Goal: Navigation & Orientation: Find specific page/section

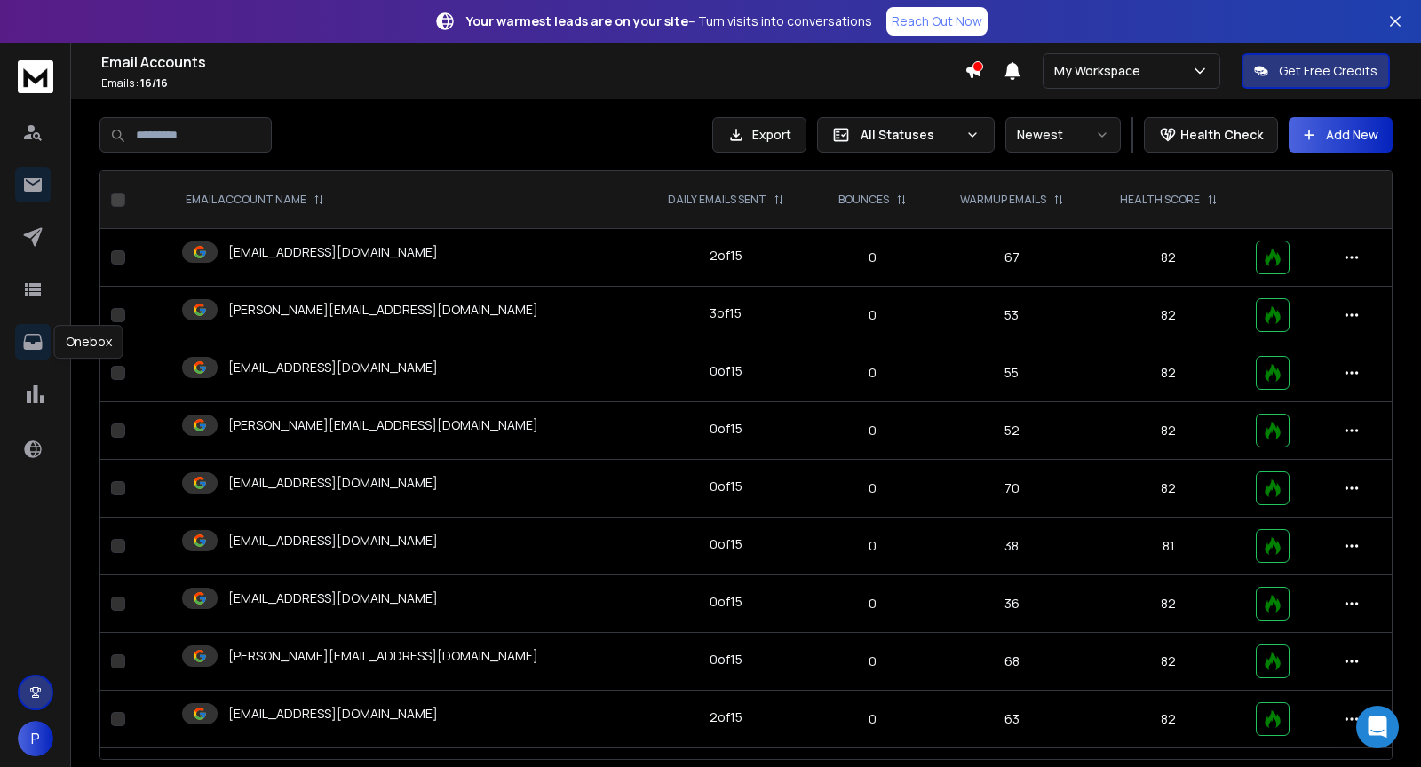
click at [28, 342] on icon at bounding box center [32, 342] width 19 height 16
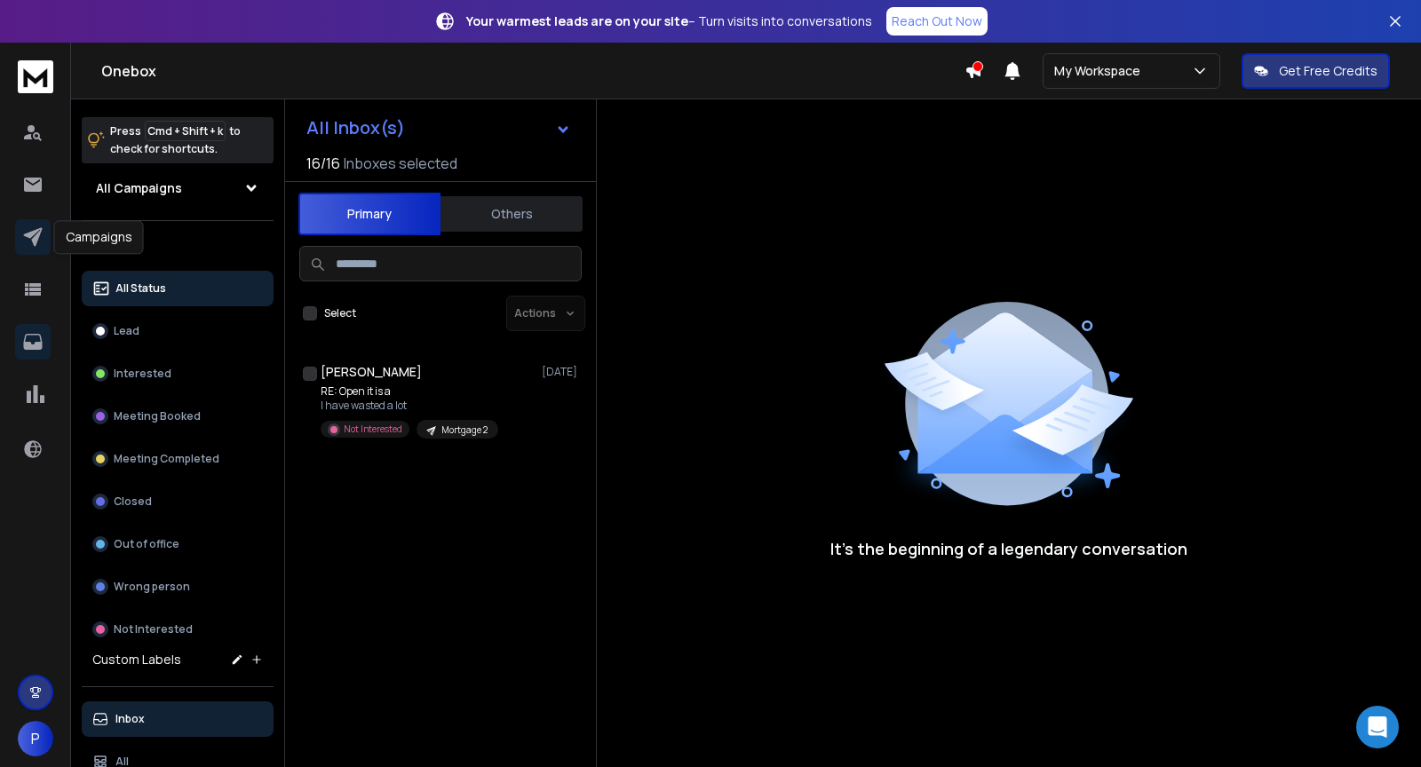
click at [34, 241] on icon at bounding box center [32, 236] width 19 height 19
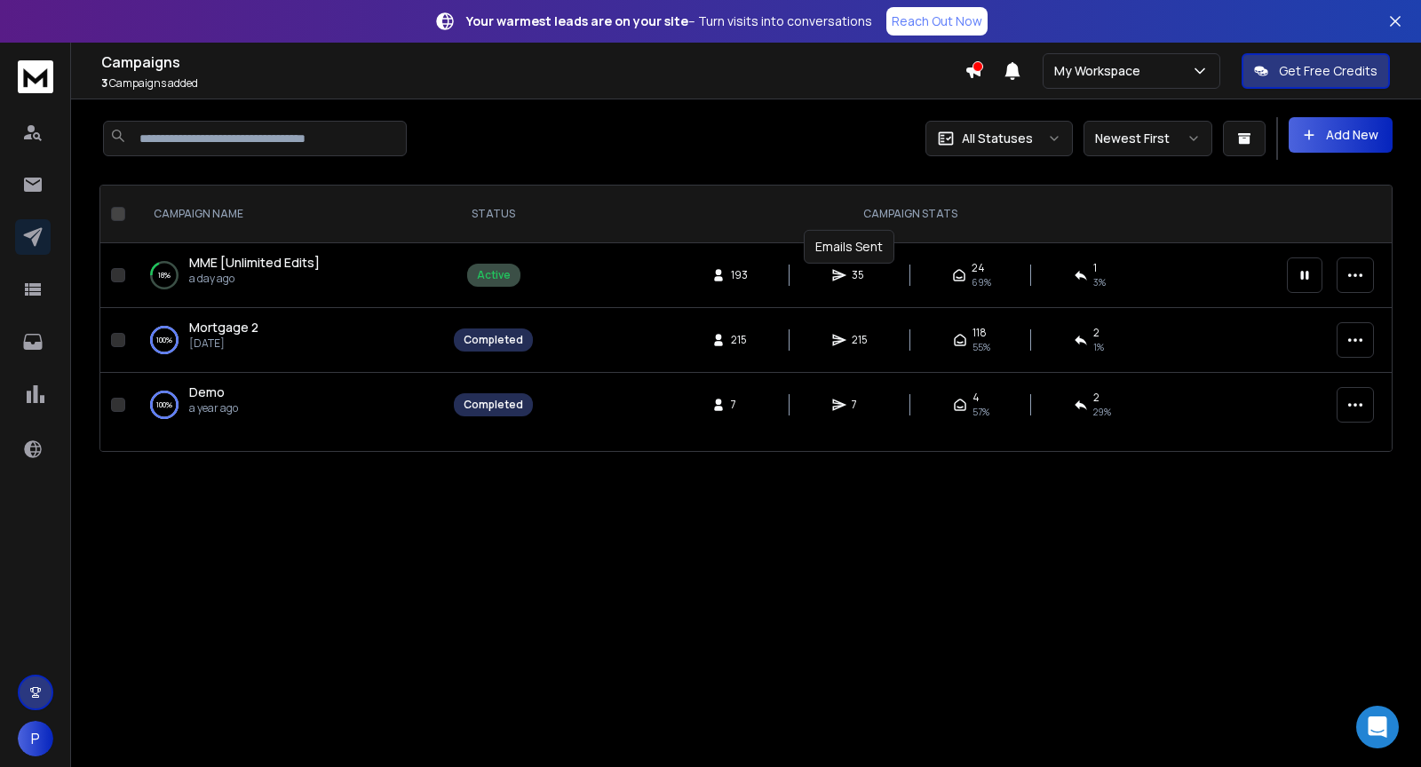
click at [835, 278] on icon at bounding box center [839, 275] width 14 height 12
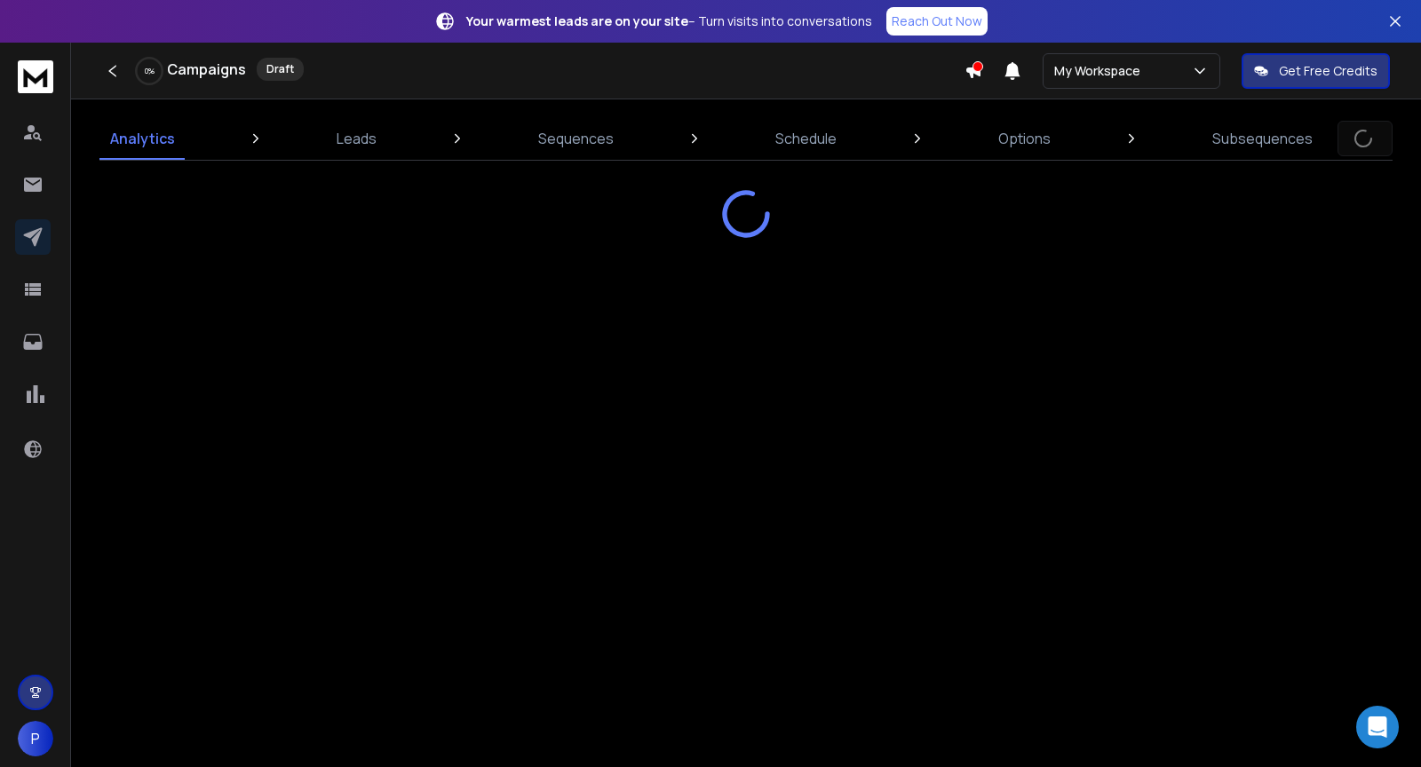
click at [835, 278] on div at bounding box center [746, 569] width 1278 height 767
